Goal: Task Accomplishment & Management: Manage account settings

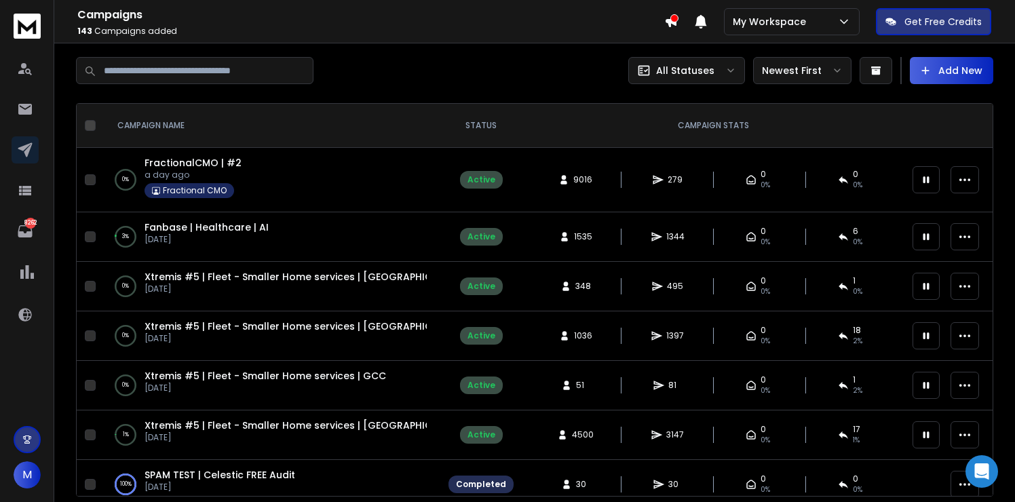
click at [207, 75] on input at bounding box center [195, 70] width 238 height 27
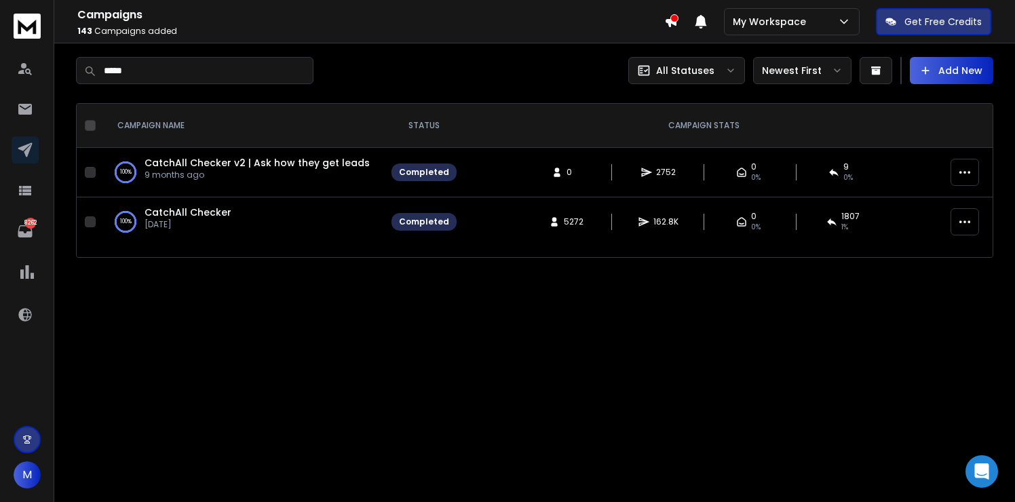
type input "*****"
click at [227, 209] on span "CatchAll Checker" at bounding box center [188, 213] width 87 height 14
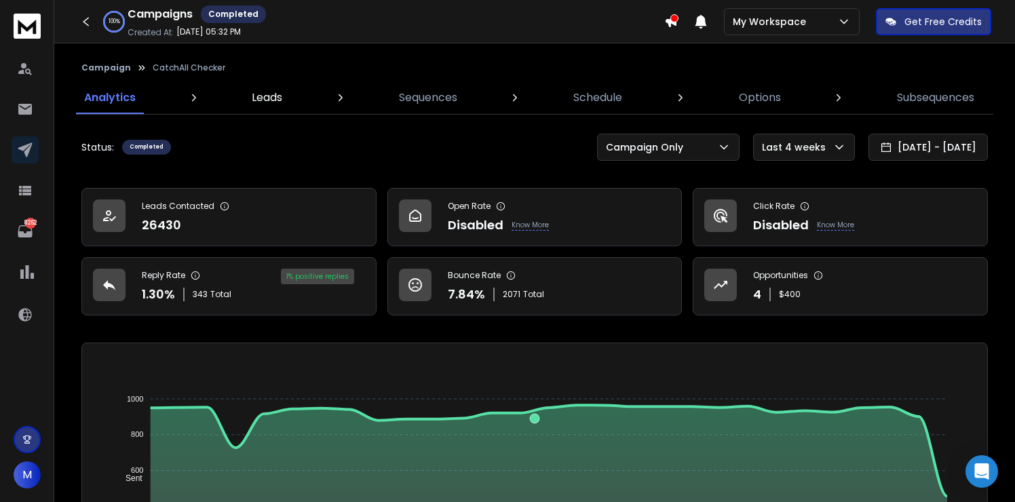
click at [271, 104] on p "Leads" at bounding box center [267, 98] width 31 height 16
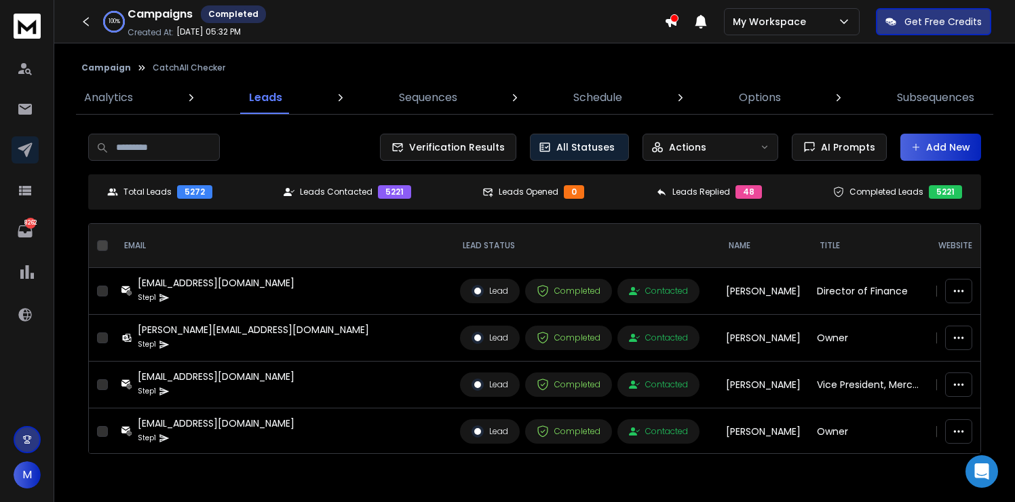
click at [605, 138] on button "All Statuses" at bounding box center [579, 147] width 99 height 27
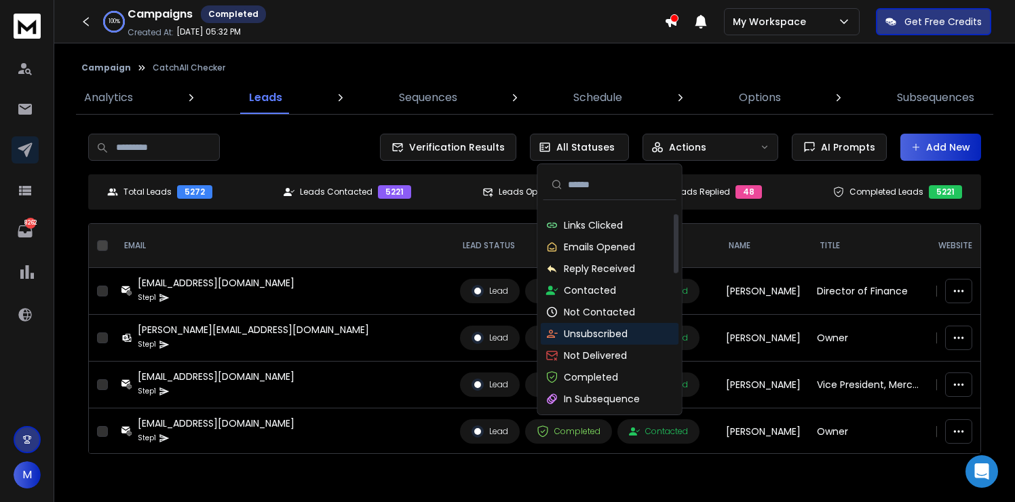
scroll to position [18, 0]
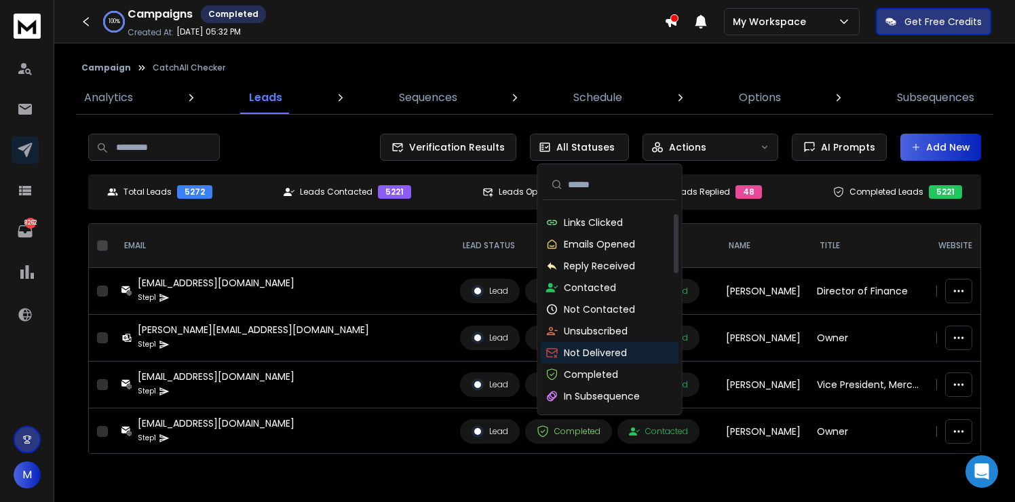
click at [582, 348] on p "Not Delivered" at bounding box center [595, 353] width 63 height 14
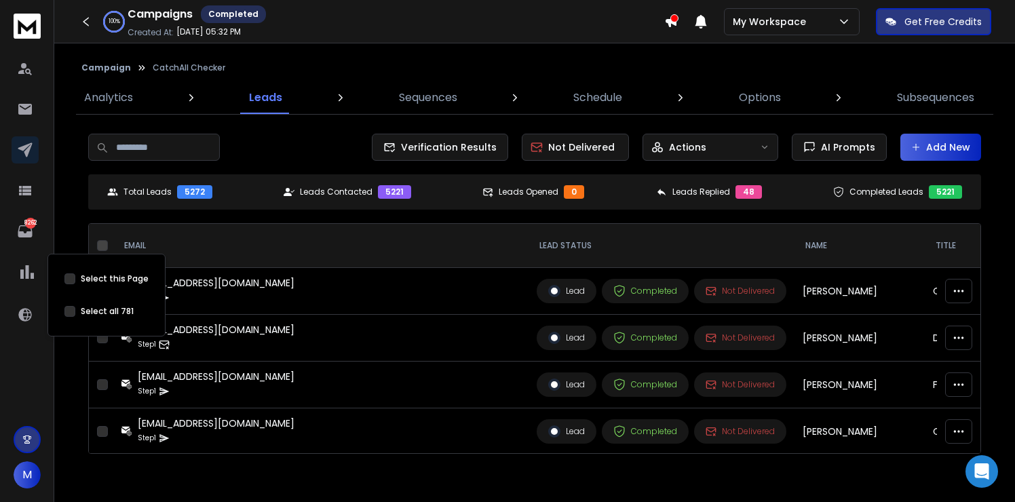
click at [67, 306] on button "Select this Page" at bounding box center [69, 311] width 11 height 11
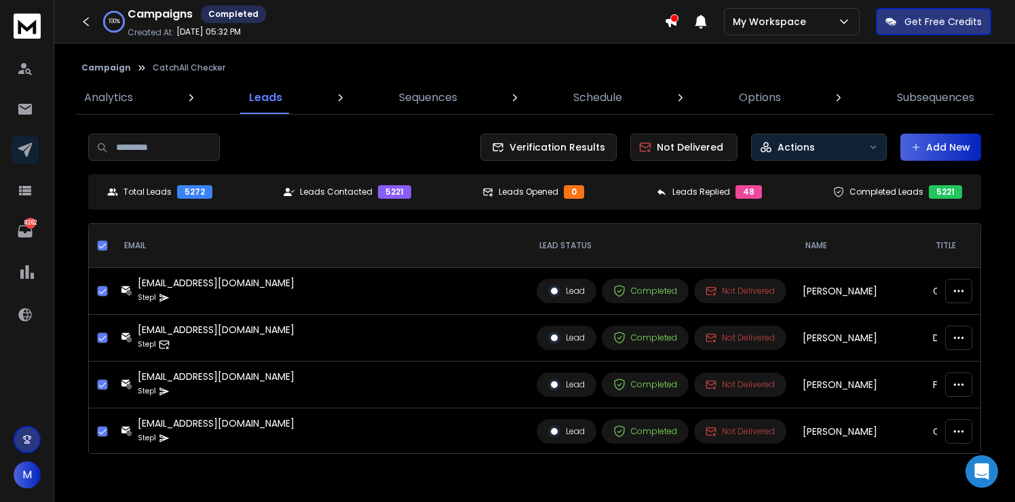
click at [775, 154] on button "Actions" at bounding box center [819, 147] width 136 height 27
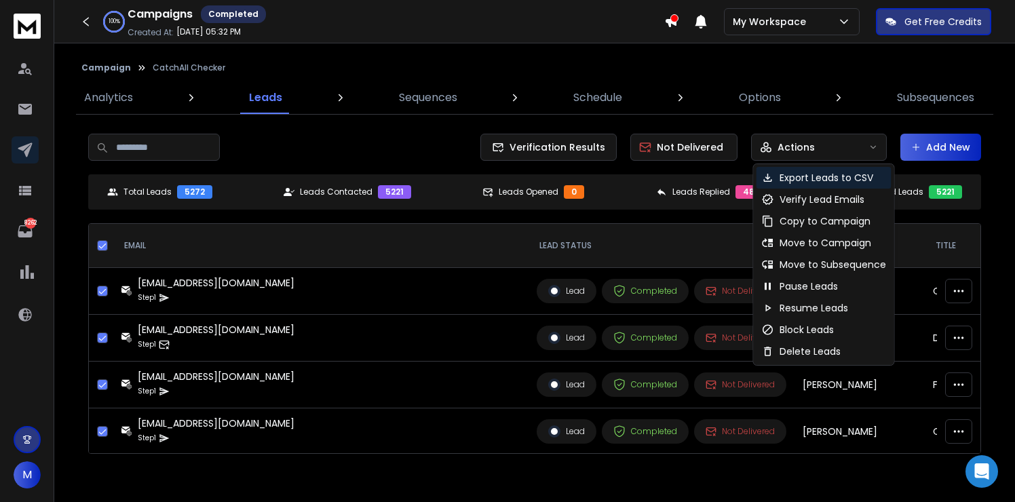
click at [781, 172] on p "Export Leads to CSV" at bounding box center [827, 178] width 94 height 14
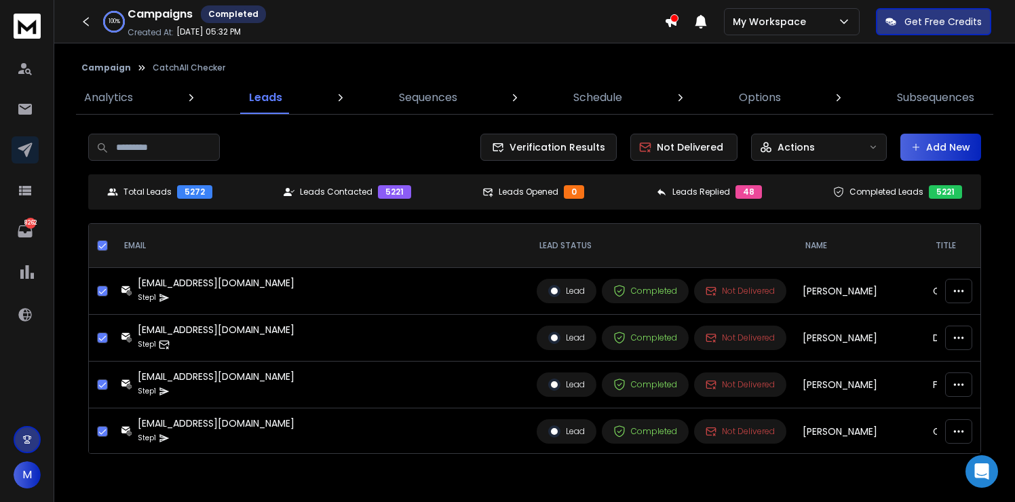
click at [789, 191] on div "Total Leads 5272 Leads Contacted 5221 Leads Opened 0 Leads Replied 48 Completed…" at bounding box center [534, 191] width 893 height 35
click at [789, 157] on button "Actions" at bounding box center [819, 147] width 136 height 27
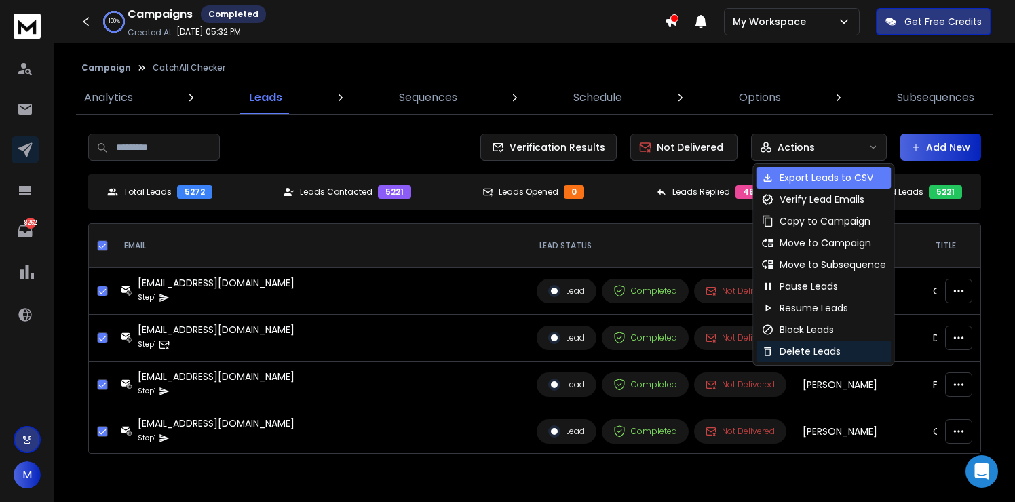
click at [787, 353] on p "Delete Leads" at bounding box center [810, 352] width 61 height 14
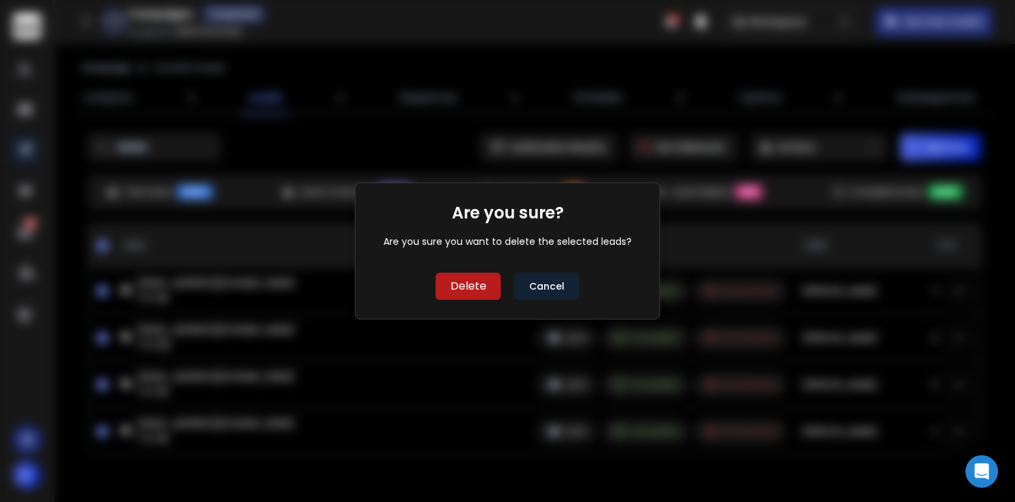
click at [495, 292] on button "Delete" at bounding box center [468, 286] width 65 height 27
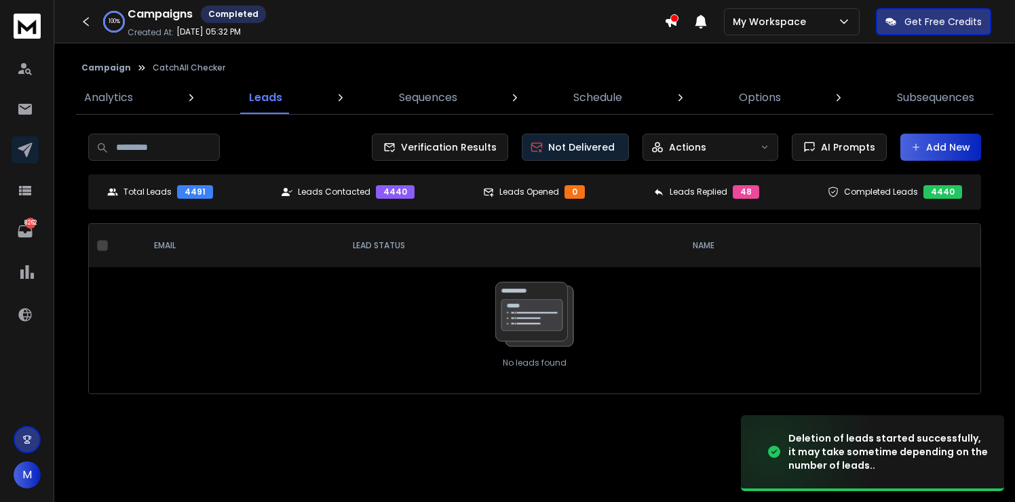
click at [569, 157] on button "Not Delivered" at bounding box center [575, 147] width 107 height 27
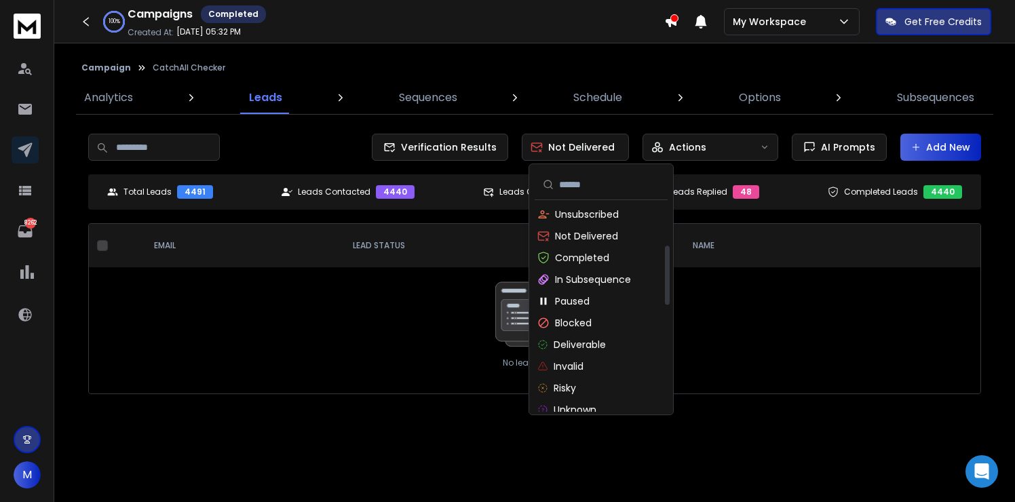
scroll to position [141, 0]
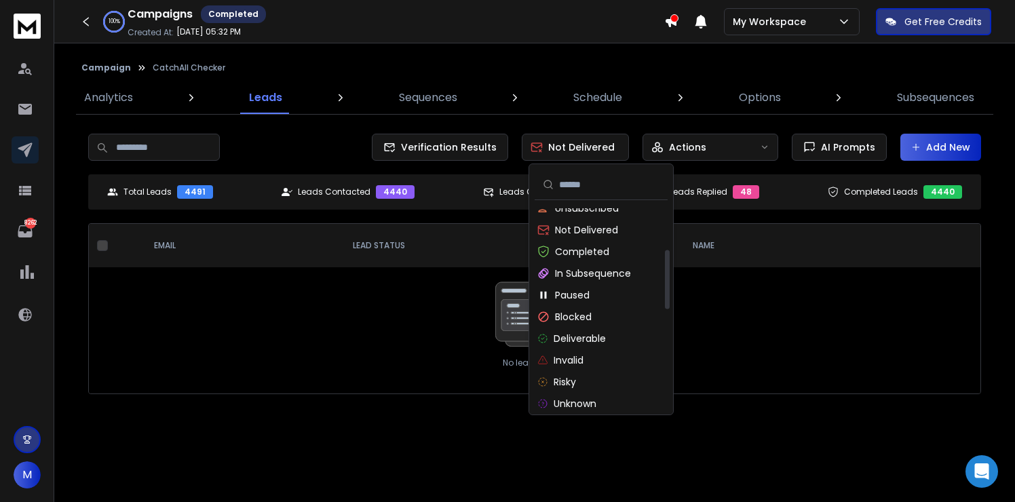
click at [567, 314] on p "Blocked" at bounding box center [573, 317] width 37 height 14
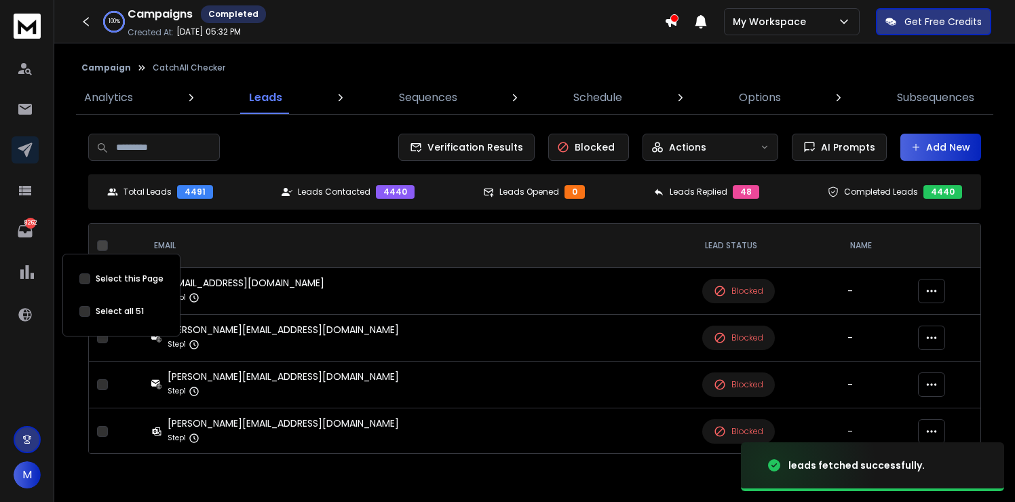
click at [84, 316] on button "Select this Page" at bounding box center [84, 311] width 11 height 11
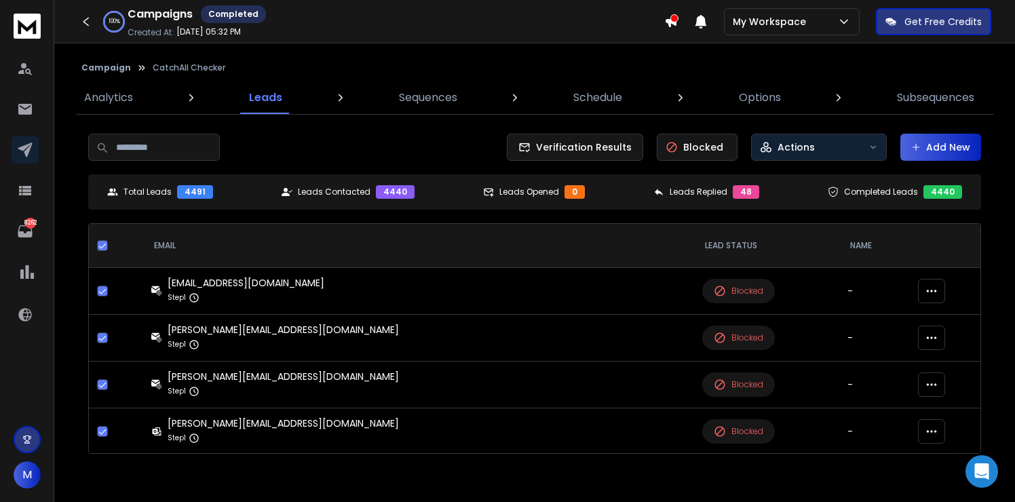
click at [783, 151] on p "Actions" at bounding box center [796, 147] width 37 height 14
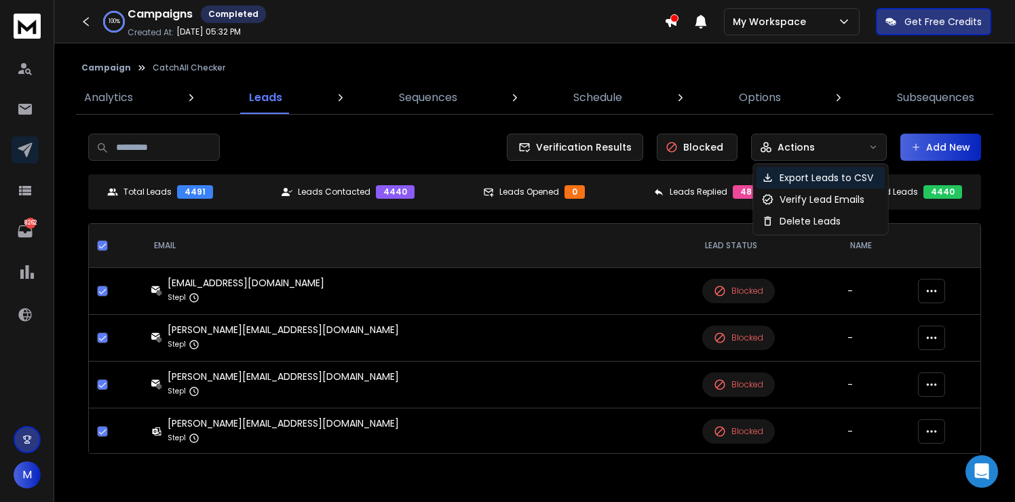
click at [789, 170] on div "Export Leads to CSV" at bounding box center [821, 178] width 129 height 22
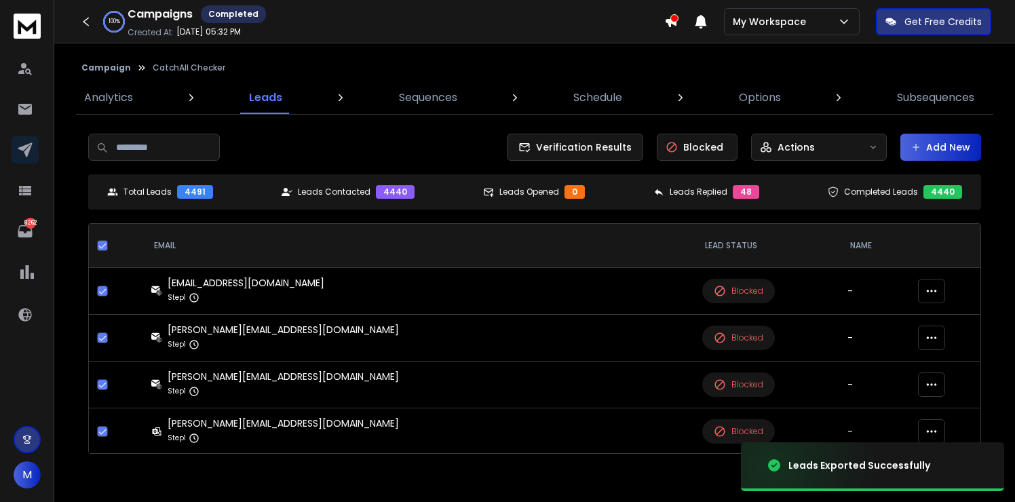
click at [694, 215] on div "Verification Results Blocked Actions Add New Total Leads 4491 Leads Contacted 4…" at bounding box center [534, 287] width 893 height 307
click at [797, 151] on p "Actions" at bounding box center [796, 147] width 37 height 14
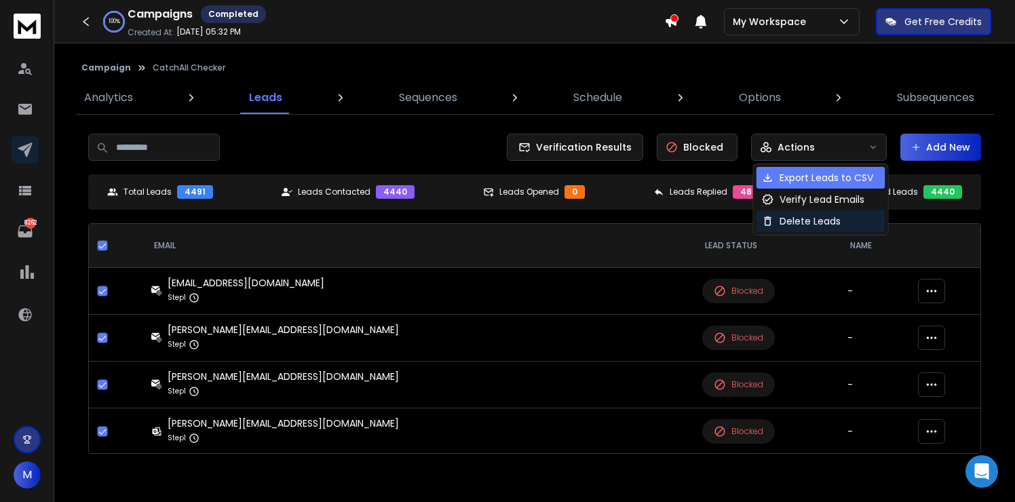
click at [795, 224] on p "Delete Leads" at bounding box center [810, 221] width 61 height 14
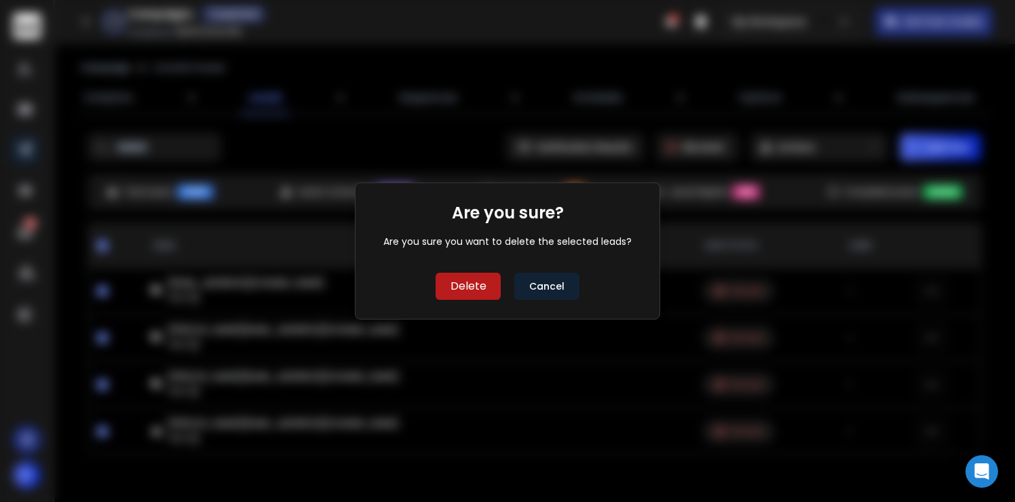
click at [483, 278] on button "Delete" at bounding box center [468, 286] width 65 height 27
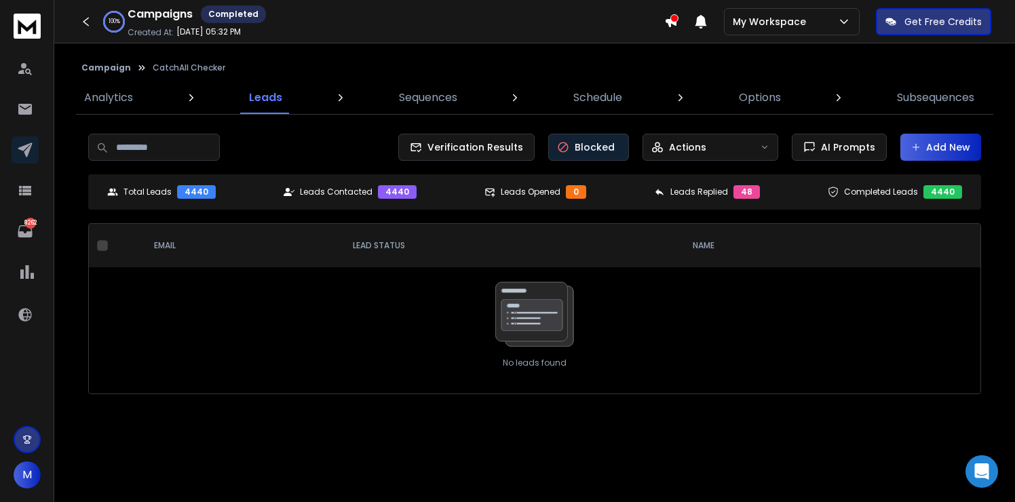
click at [610, 157] on button "Blocked" at bounding box center [588, 147] width 81 height 27
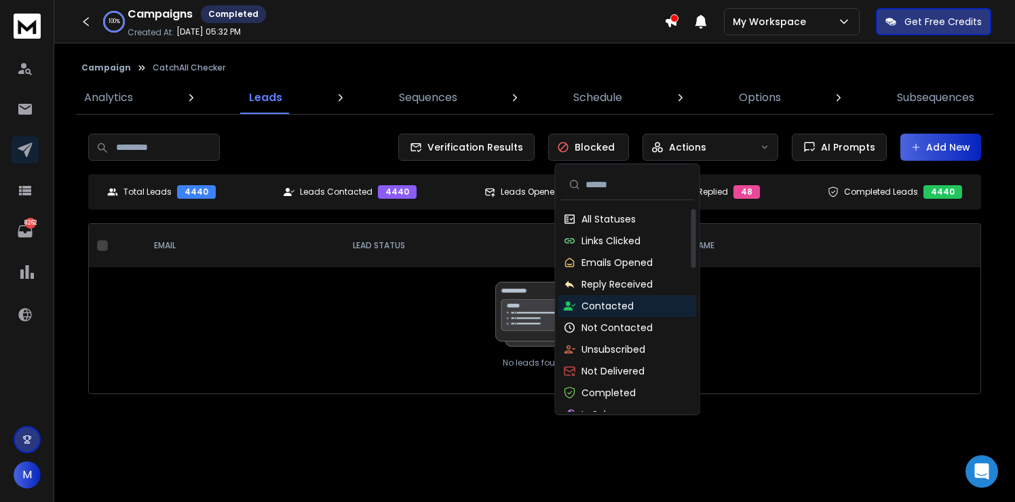
click at [571, 306] on icon at bounding box center [570, 306] width 12 height 12
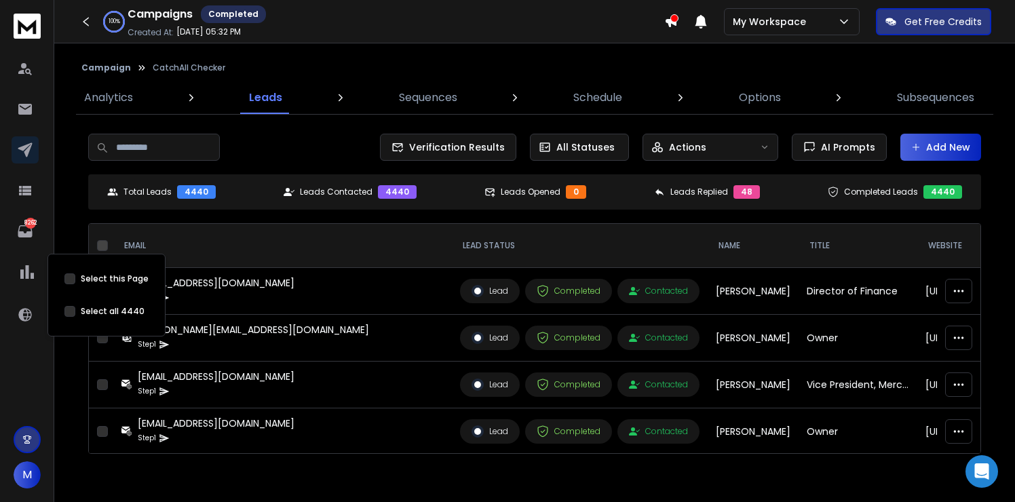
click at [69, 316] on button "Select this Page" at bounding box center [69, 311] width 11 height 11
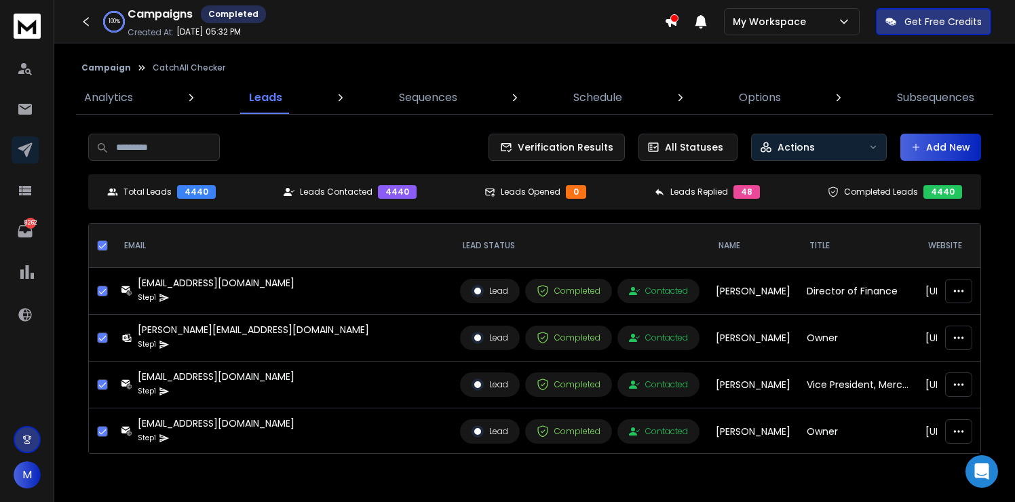
click at [790, 149] on p "Actions" at bounding box center [796, 147] width 37 height 14
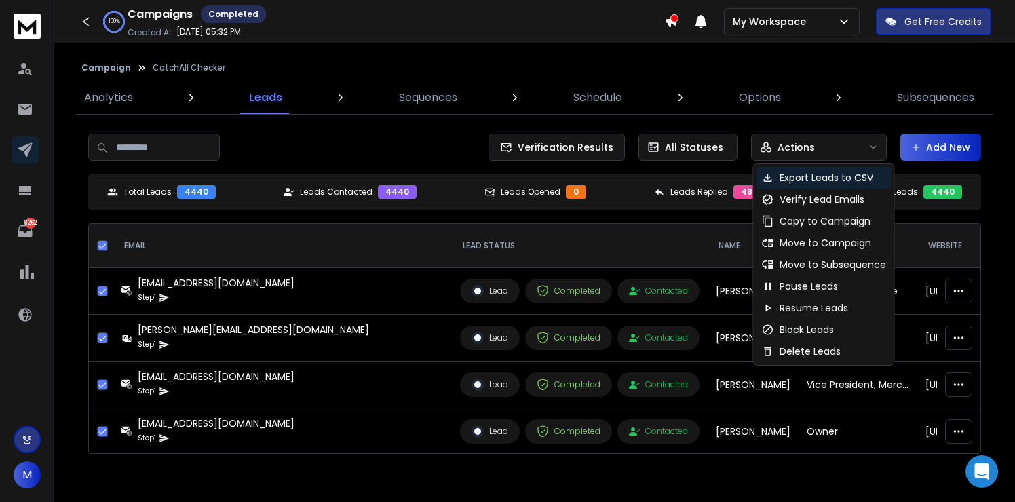
click at [796, 171] on p "Export Leads to CSV" at bounding box center [827, 178] width 94 height 14
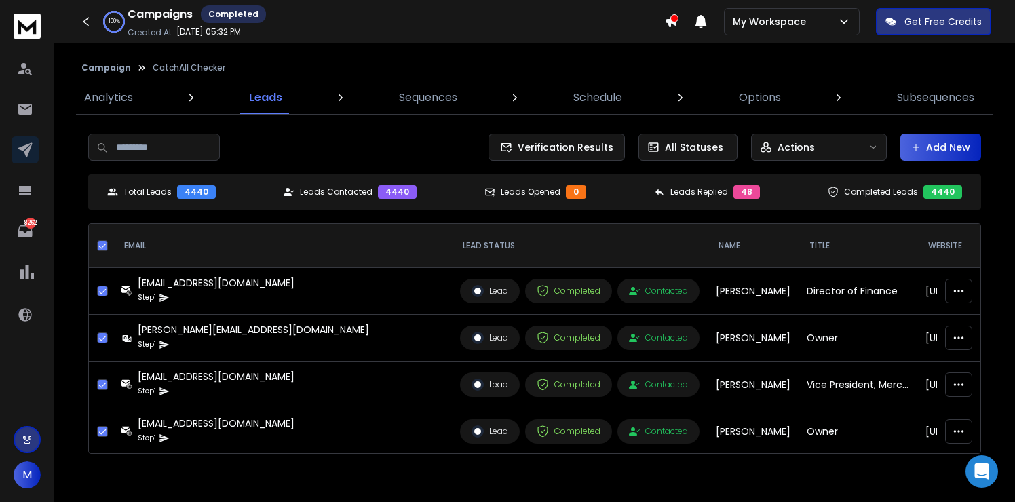
click at [472, 225] on th "LEAD STATUS" at bounding box center [580, 246] width 256 height 44
click at [779, 156] on button "Actions" at bounding box center [819, 147] width 136 height 27
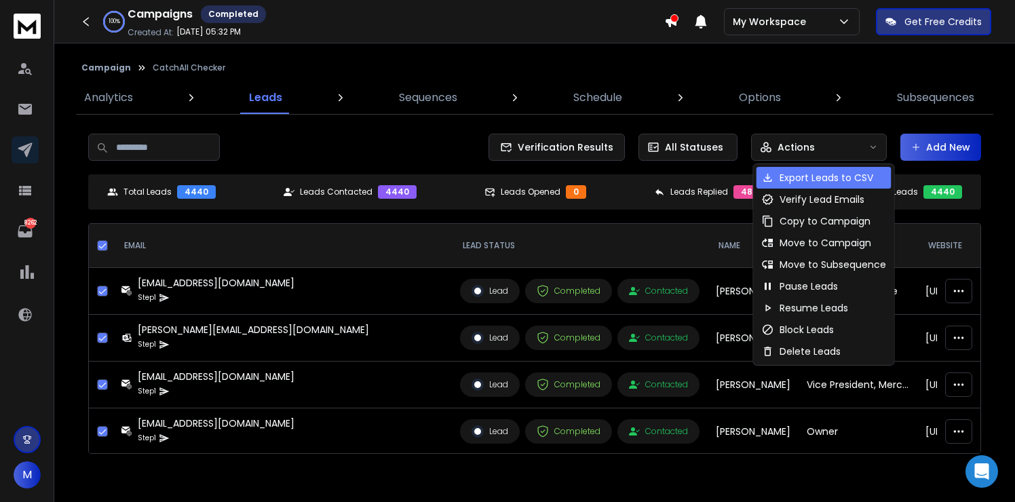
click at [787, 172] on p "Export Leads to CSV" at bounding box center [827, 178] width 94 height 14
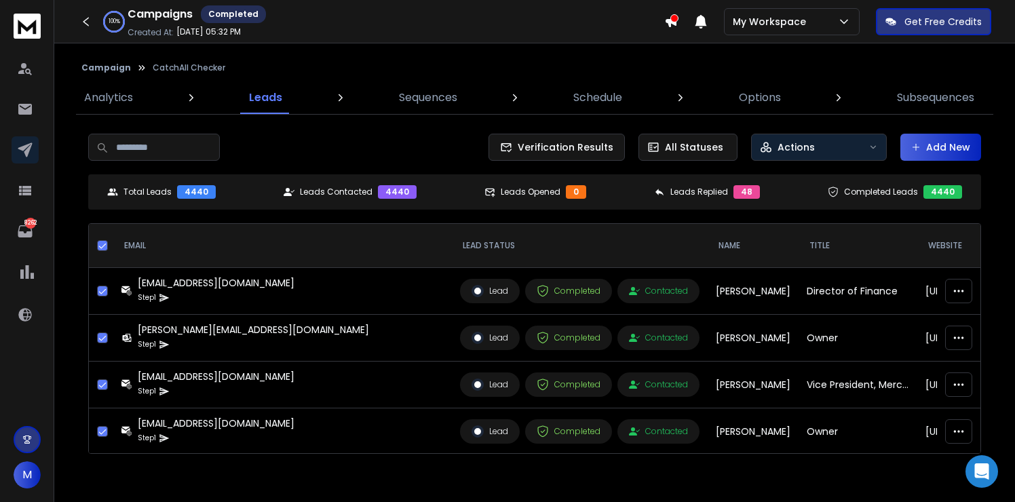
click at [829, 153] on div "Actions" at bounding box center [811, 147] width 103 height 14
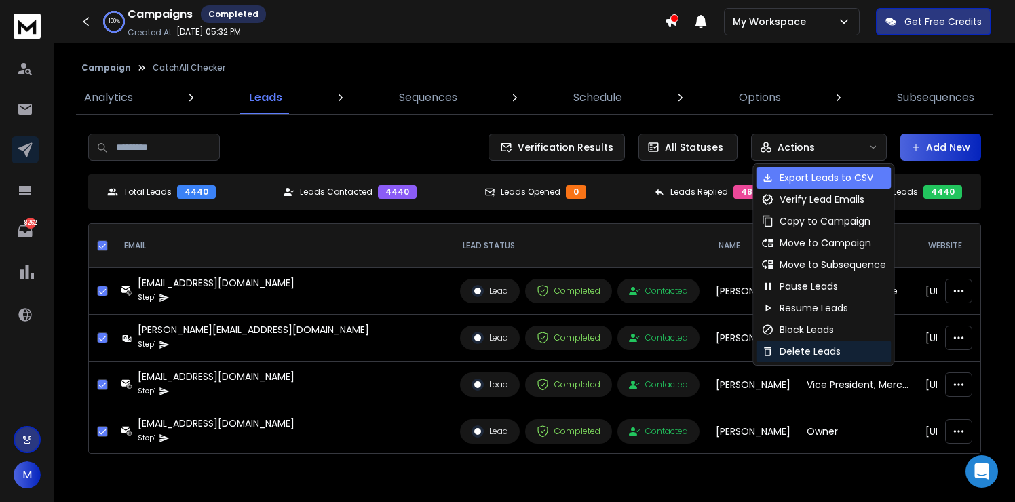
click at [819, 356] on p "Delete Leads" at bounding box center [810, 352] width 61 height 14
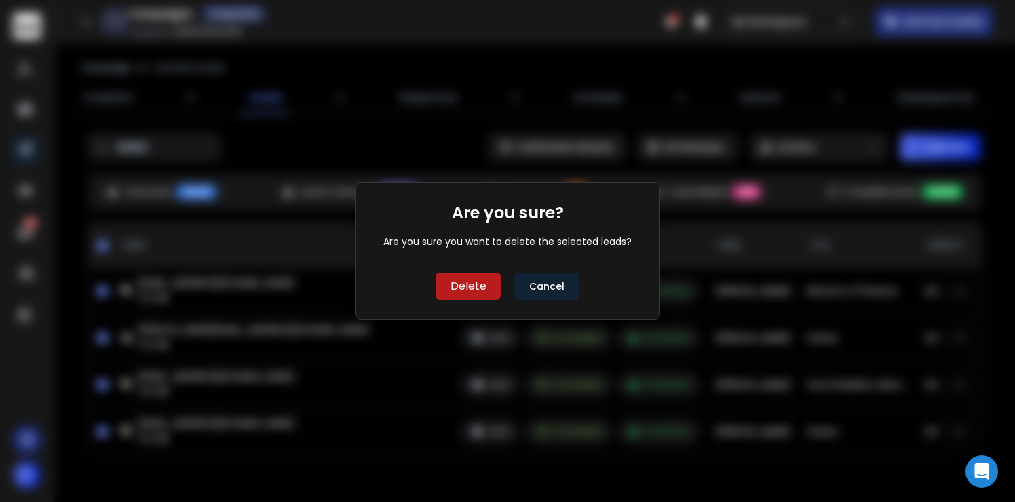
click at [487, 294] on button "Delete" at bounding box center [468, 286] width 65 height 27
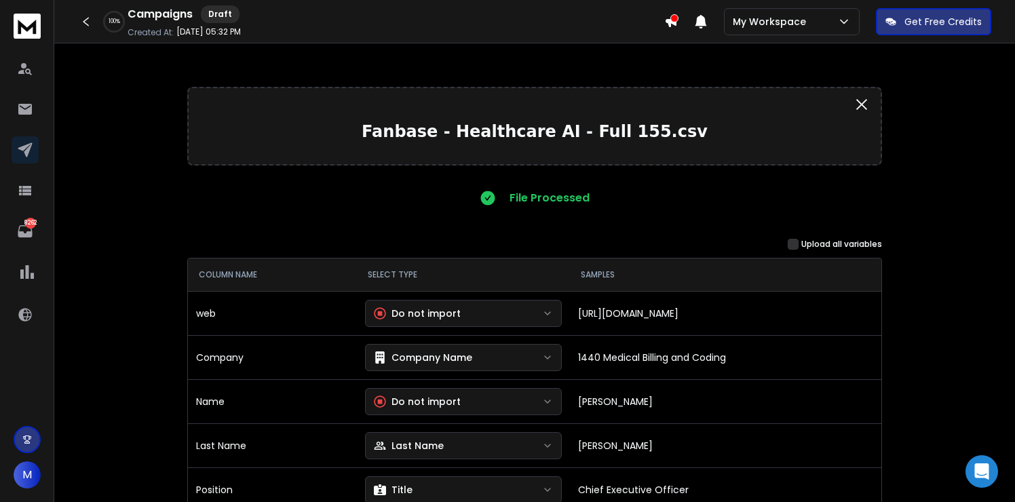
scroll to position [440, 0]
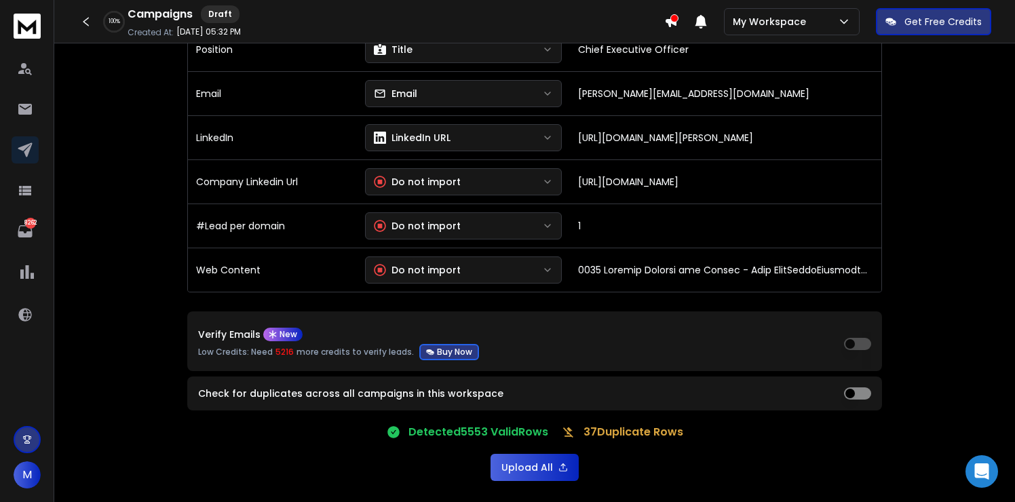
click at [507, 472] on button "Upload All" at bounding box center [535, 467] width 88 height 27
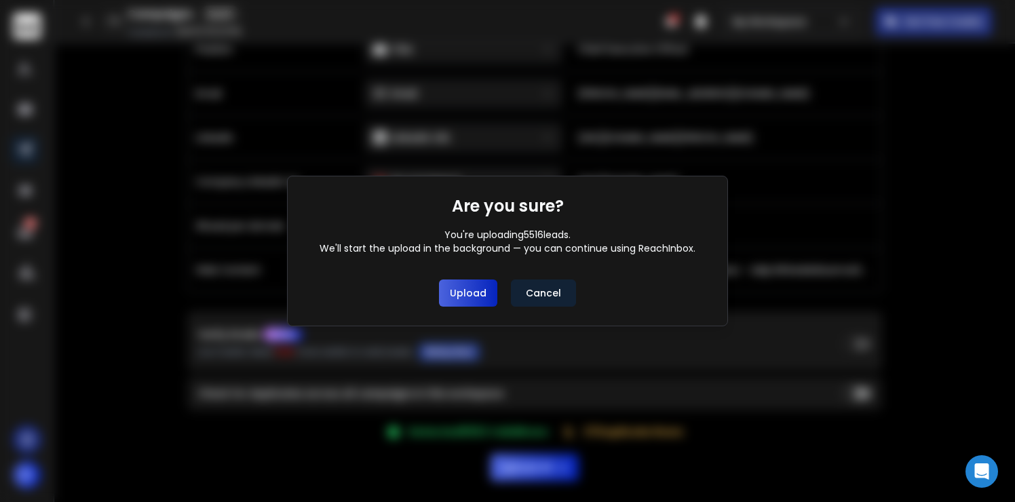
click at [485, 297] on button "Upload" at bounding box center [468, 293] width 58 height 27
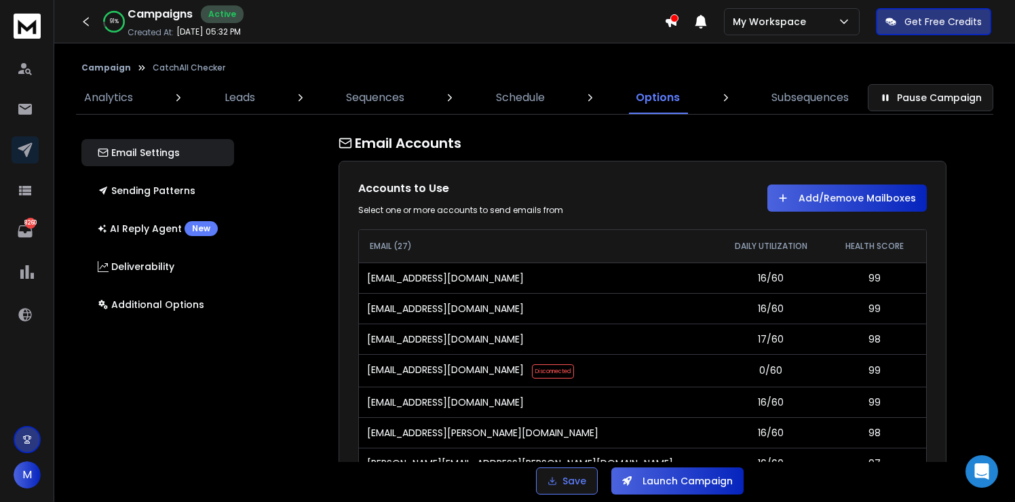
scroll to position [601, 0]
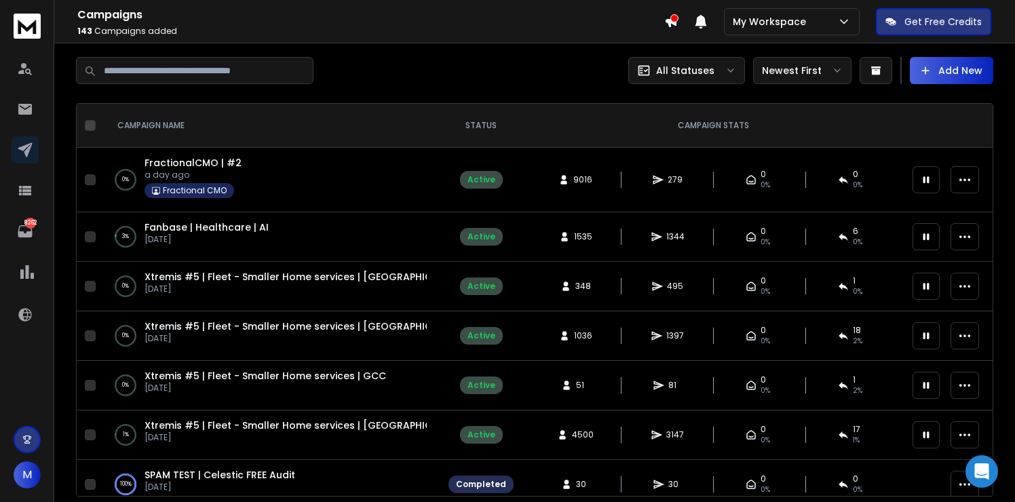
click at [202, 67] on input at bounding box center [195, 70] width 238 height 27
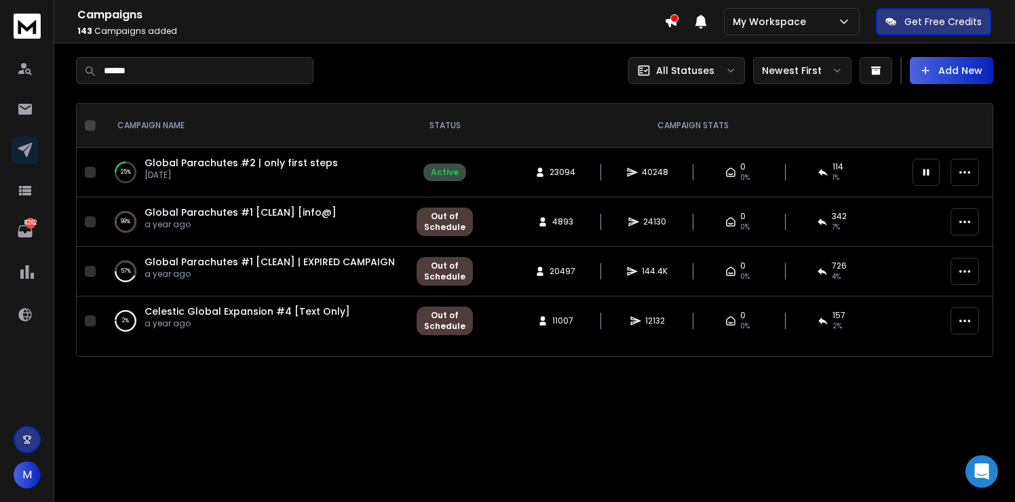
type input "******"
click at [263, 162] on span "Global Parachutes #2 | only first steps" at bounding box center [241, 163] width 193 height 14
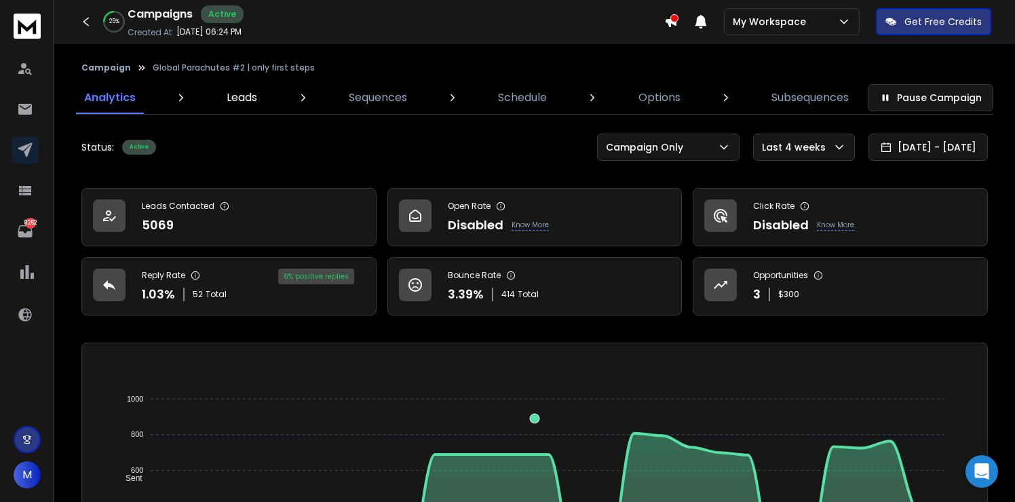
click at [248, 94] on p "Leads" at bounding box center [242, 98] width 31 height 16
